Goal: Task Accomplishment & Management: Manage account settings

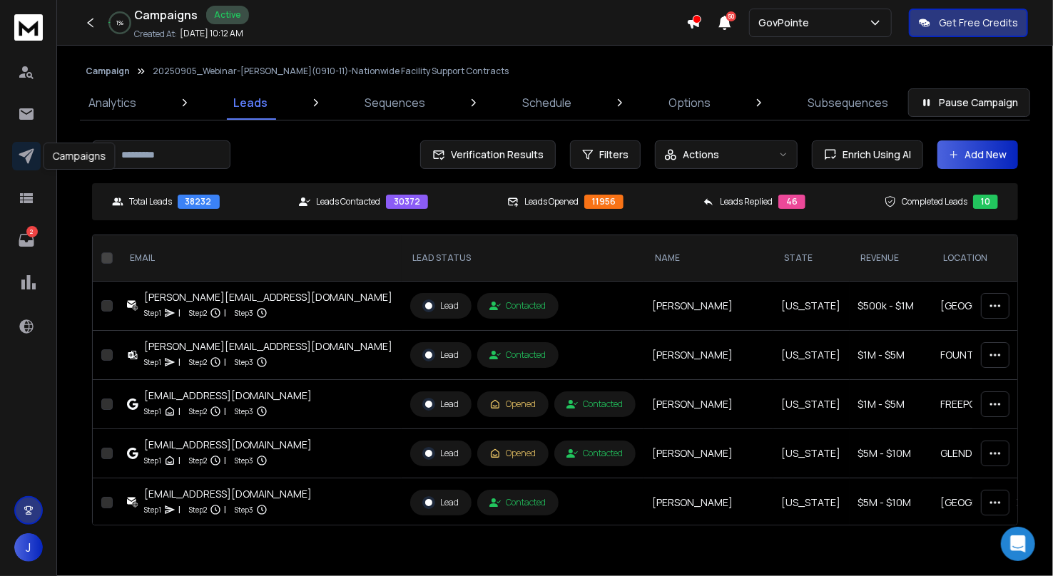
click at [29, 152] on icon at bounding box center [26, 155] width 15 height 15
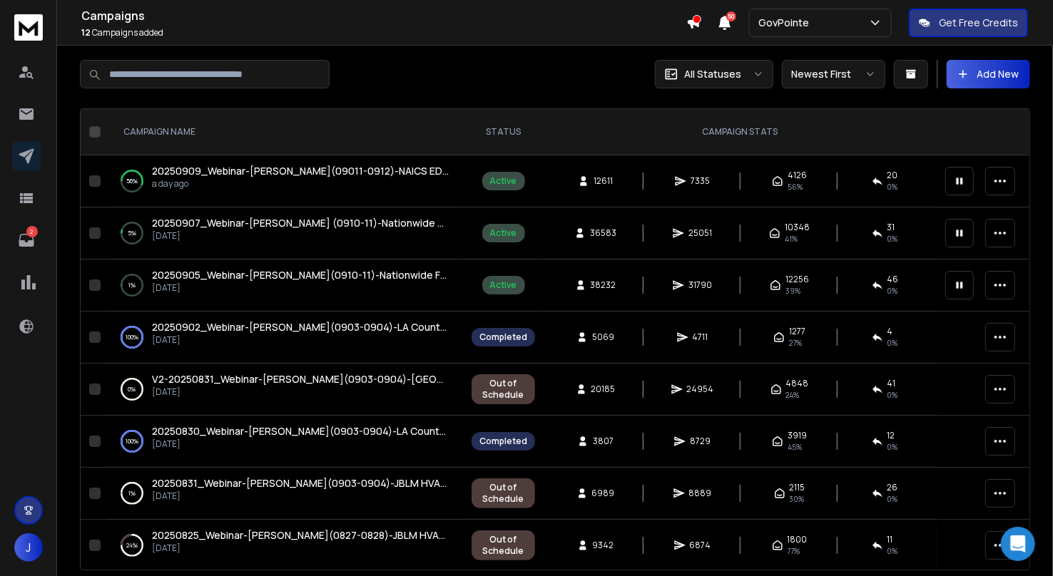
click at [345, 222] on span "20250907_Webinar-[PERSON_NAME] (0910-11)-Nationwide Marketing Support Contracts" at bounding box center [364, 223] width 424 height 14
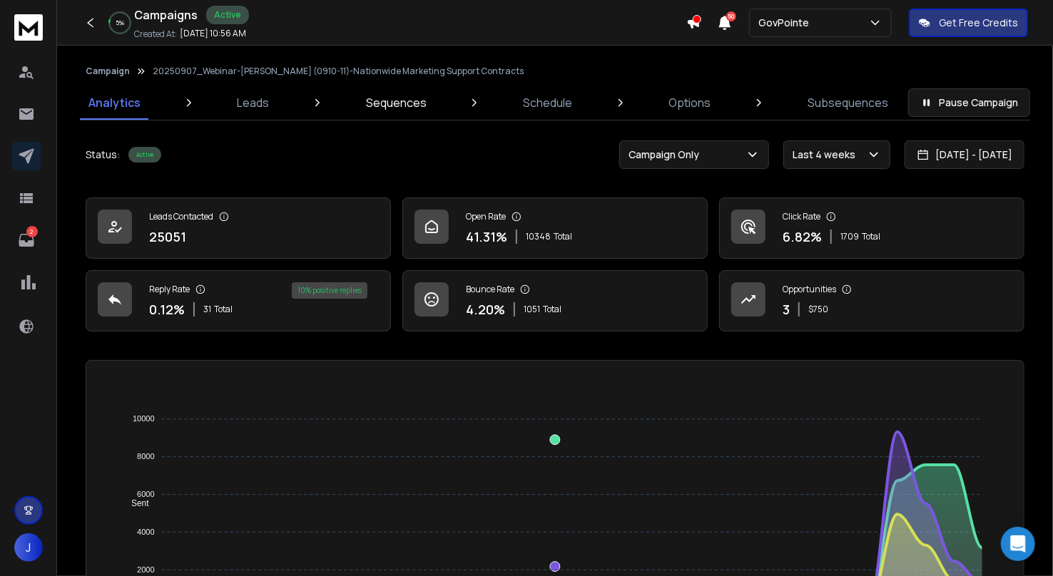
click at [391, 98] on p "Sequences" at bounding box center [396, 102] width 61 height 17
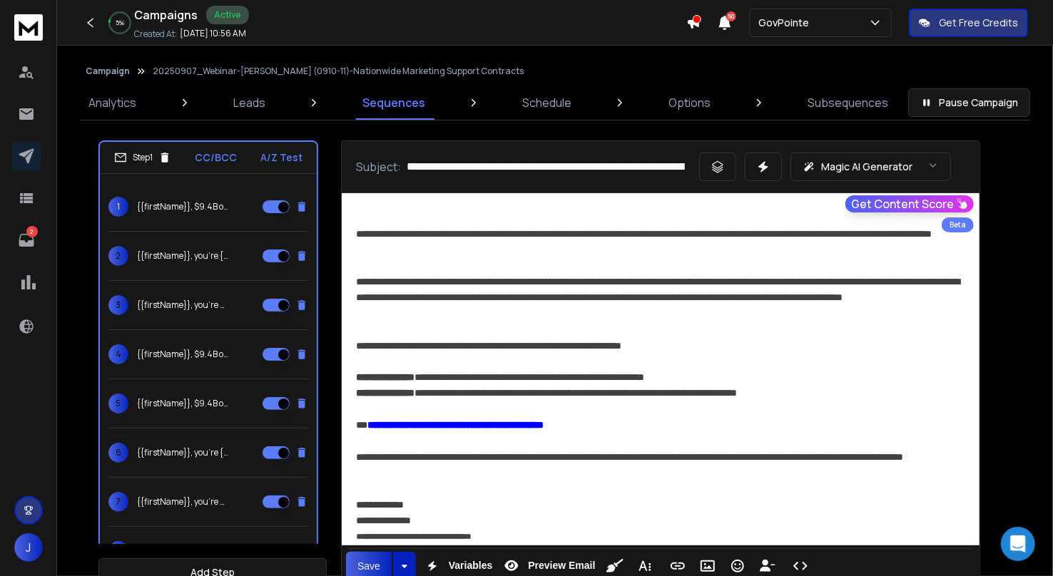
scroll to position [157, 0]
click at [474, 427] on strong "**********" at bounding box center [455, 425] width 176 height 10
click at [447, 455] on icon "button" at bounding box center [440, 459] width 17 height 17
